Goal: Find specific page/section: Find specific page/section

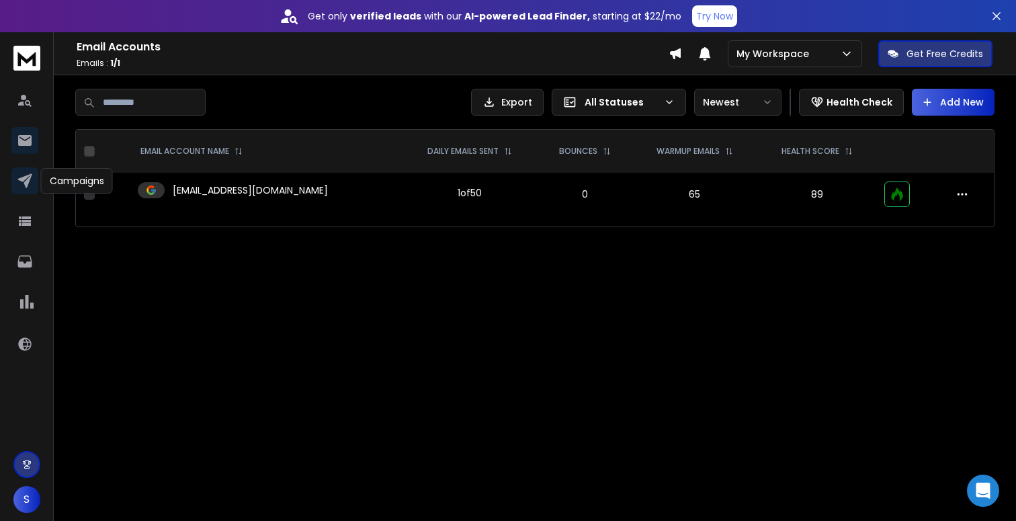
click at [26, 191] on link at bounding box center [24, 180] width 27 height 27
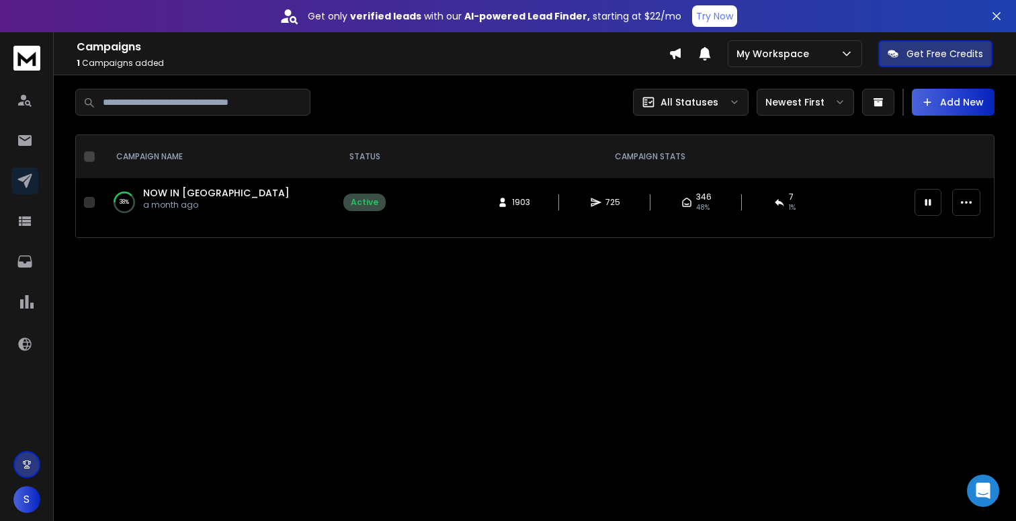
click at [165, 191] on span "NOW IN [GEOGRAPHIC_DATA]" at bounding box center [216, 192] width 146 height 13
